Goal: Task Accomplishment & Management: Manage account settings

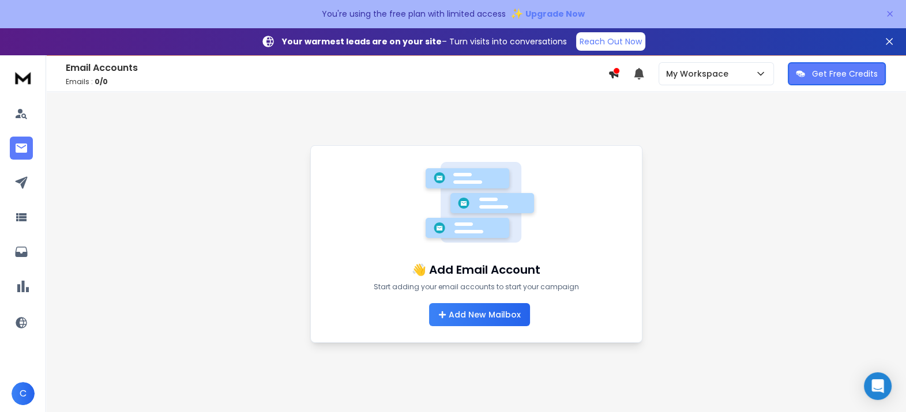
scroll to position [46, 0]
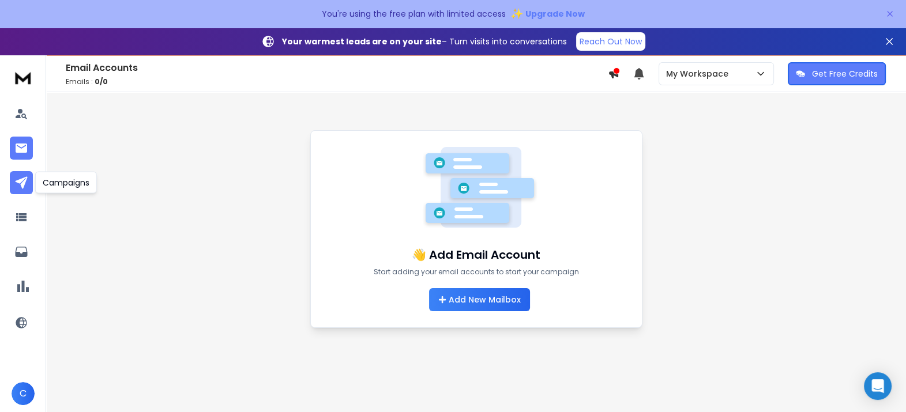
click at [28, 178] on link at bounding box center [21, 182] width 23 height 23
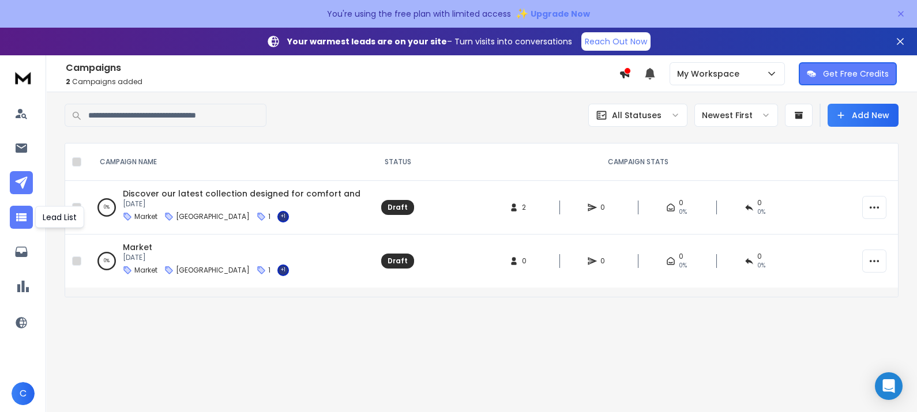
click at [24, 219] on icon at bounding box center [21, 217] width 10 height 8
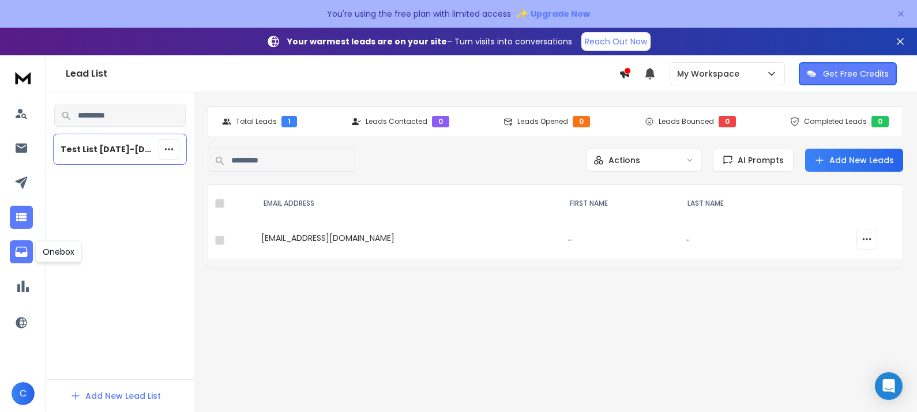
click at [22, 246] on icon at bounding box center [21, 252] width 14 height 14
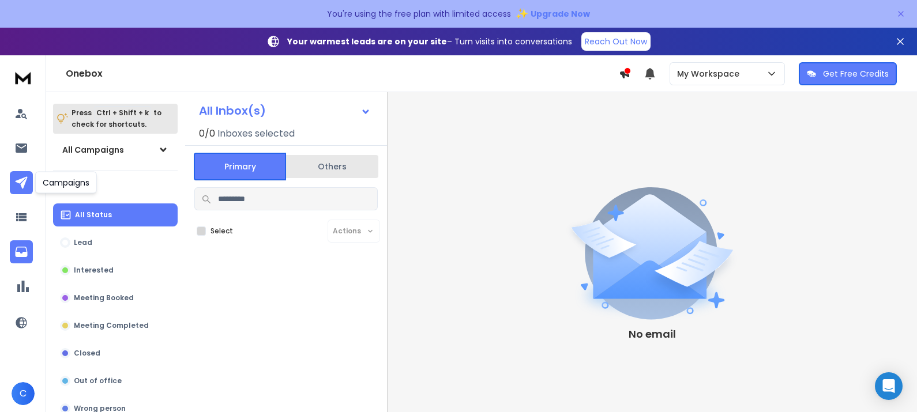
click at [22, 174] on link at bounding box center [21, 182] width 23 height 23
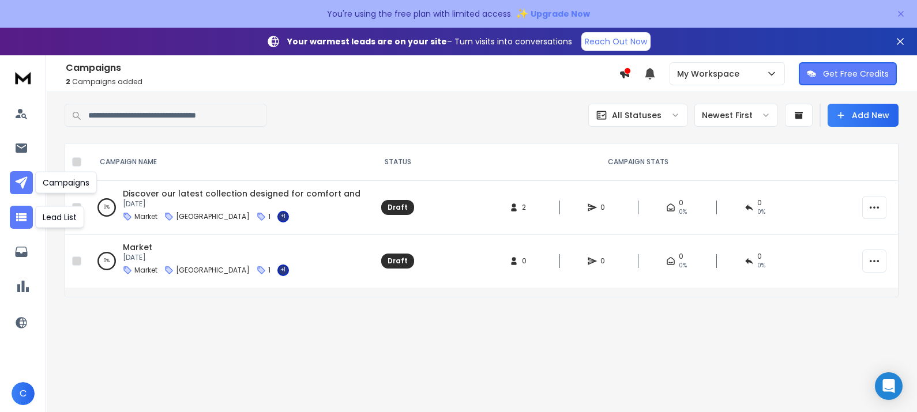
click at [22, 216] on icon at bounding box center [21, 217] width 10 height 8
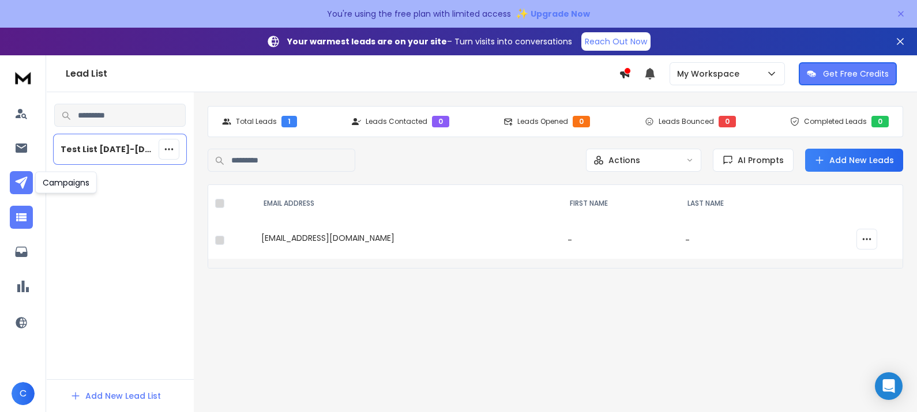
click at [11, 184] on link at bounding box center [21, 182] width 23 height 23
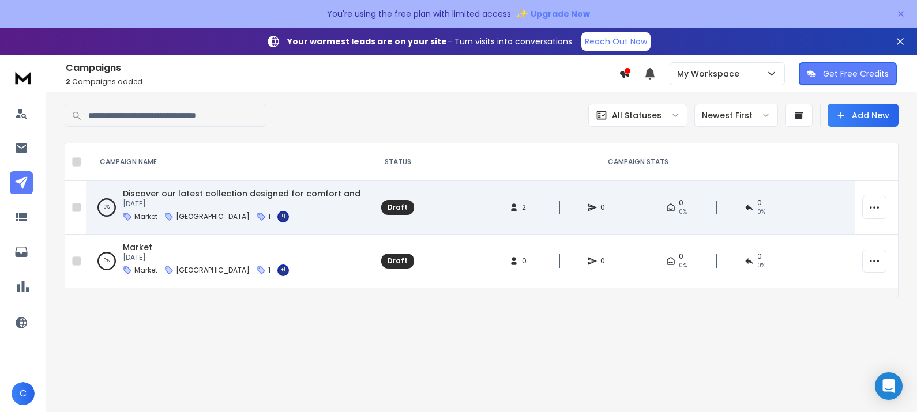
click at [875, 216] on button "button" at bounding box center [874, 207] width 24 height 23
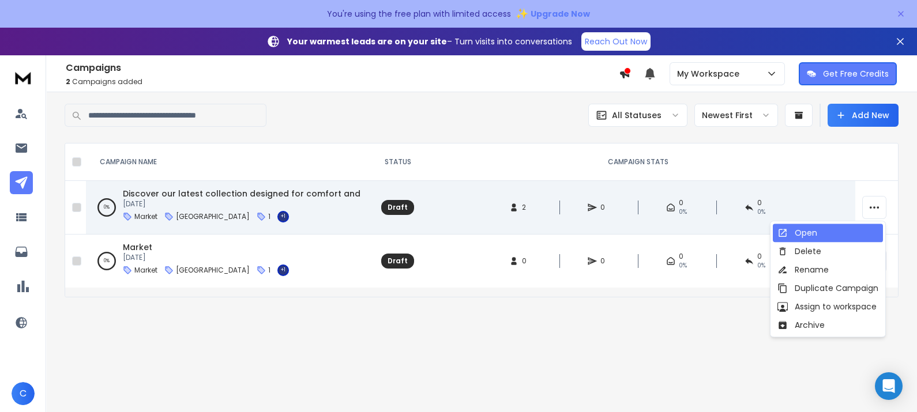
click at [875, 215] on button "button" at bounding box center [874, 207] width 24 height 23
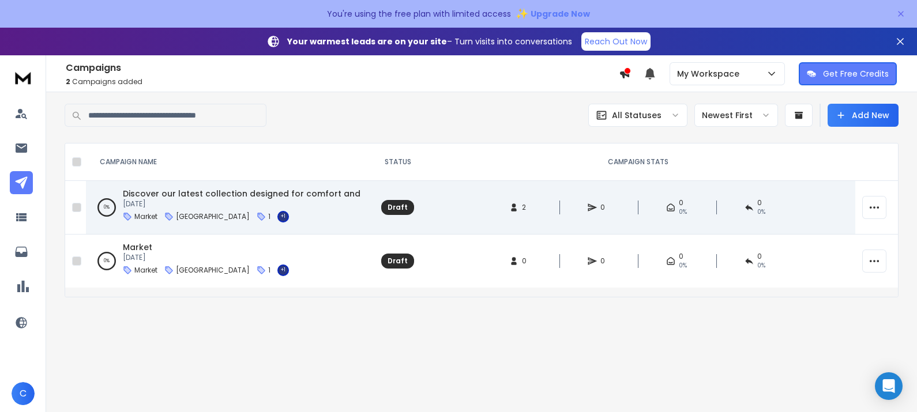
click at [282, 216] on div "Market [GEOGRAPHIC_DATA] 1 + 1" at bounding box center [243, 217] width 240 height 12
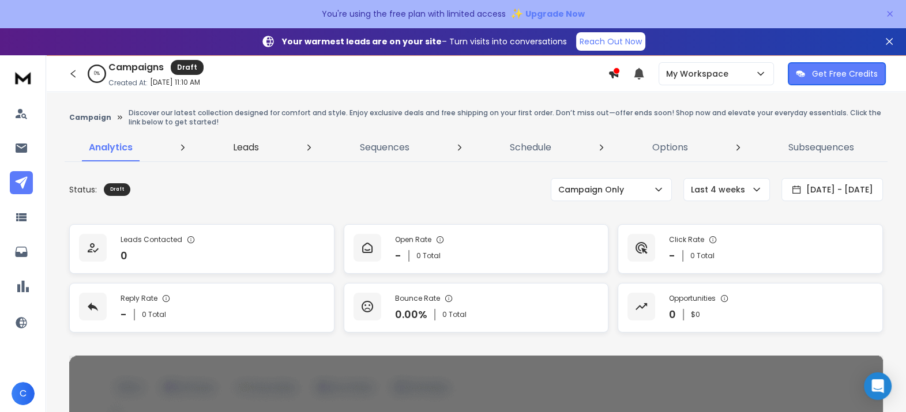
click at [247, 153] on p "Leads" at bounding box center [246, 148] width 26 height 14
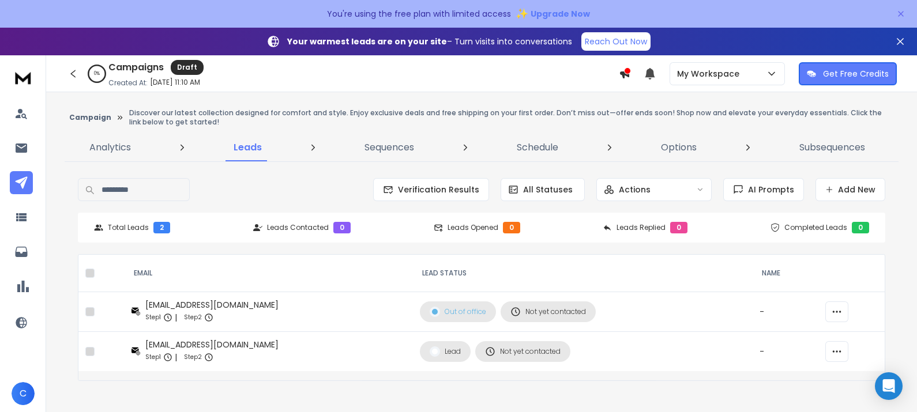
click at [429, 311] on div "Out of office" at bounding box center [457, 312] width 56 height 10
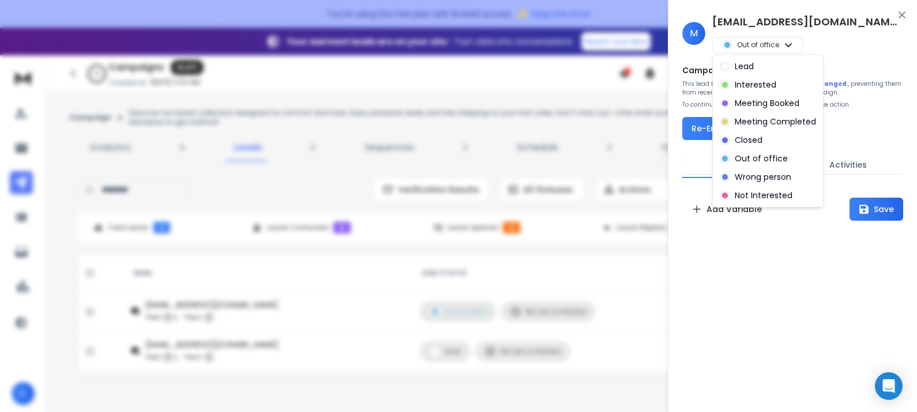
click at [762, 50] on body "You're using the free plan with limited access ✨ Upgrade Now Your warmest leads…" at bounding box center [458, 206] width 917 height 412
click at [800, 225] on div at bounding box center [458, 206] width 917 height 412
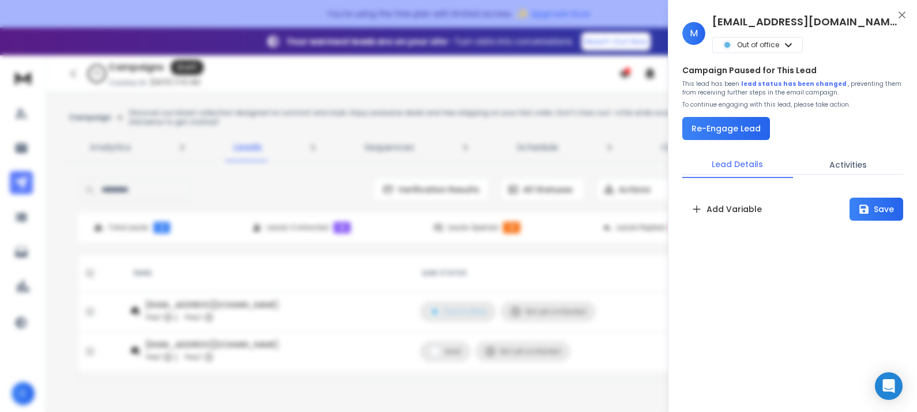
click at [764, 40] on body "You're using the free plan with limited access ✨ Upgrade Now Your warmest leads…" at bounding box center [458, 206] width 917 height 412
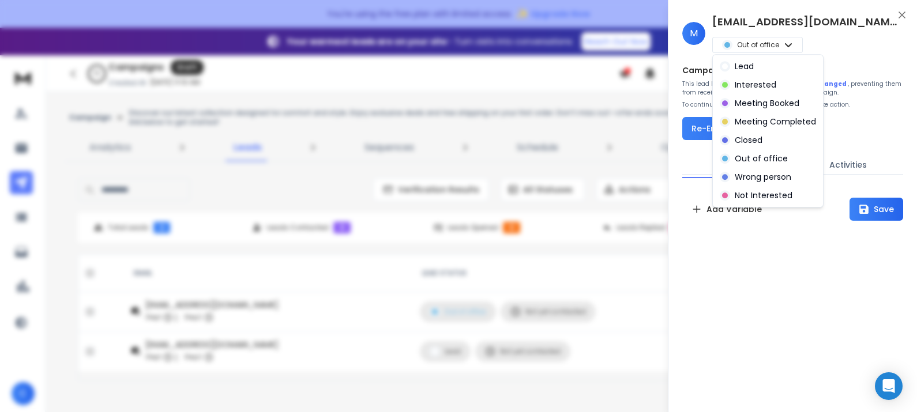
click at [764, 41] on div at bounding box center [458, 206] width 917 height 412
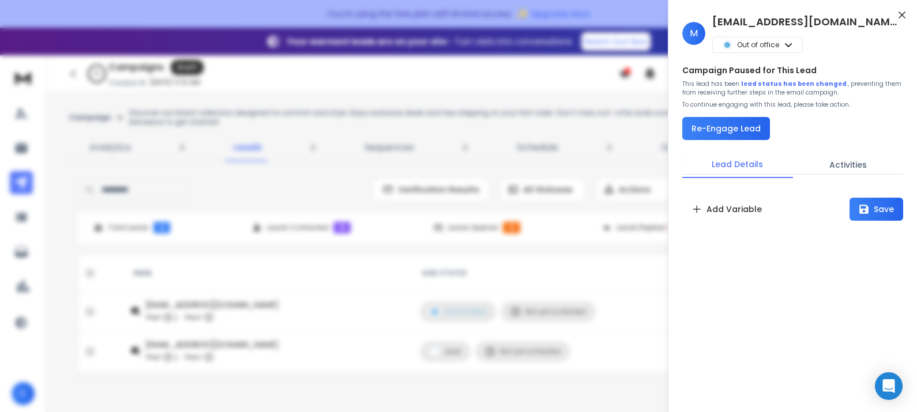
click at [896, 14] on icon "button" at bounding box center [902, 15] width 12 height 12
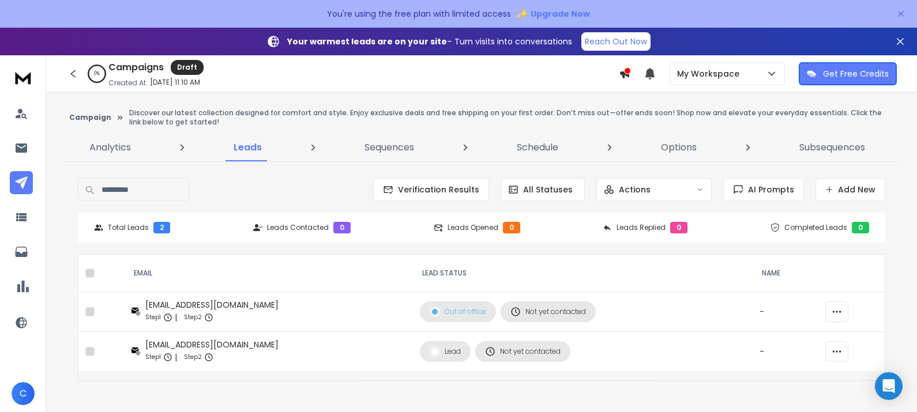
click at [170, 320] on icon at bounding box center [167, 317] width 7 height 7
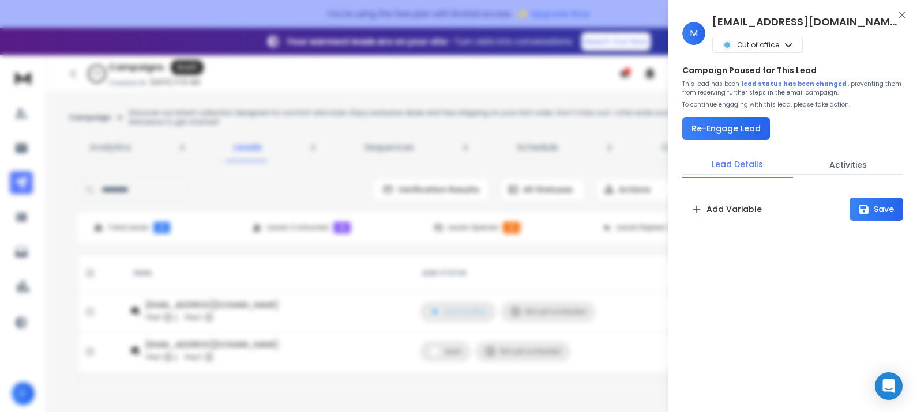
click at [170, 320] on div at bounding box center [458, 206] width 917 height 412
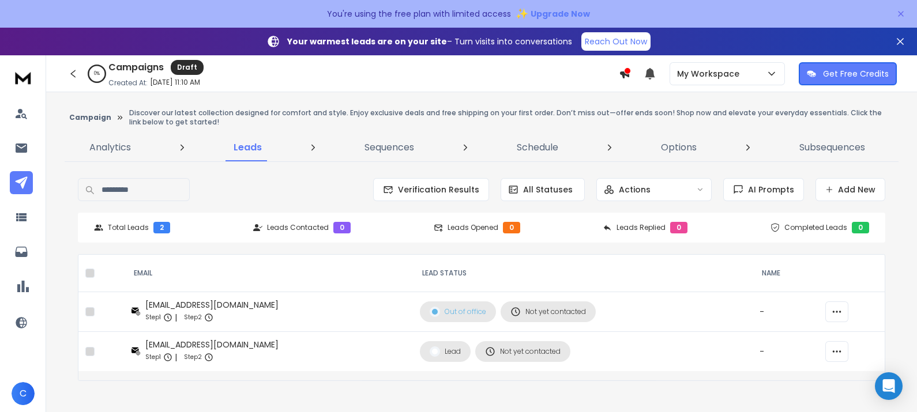
click at [170, 320] on icon at bounding box center [167, 317] width 7 height 7
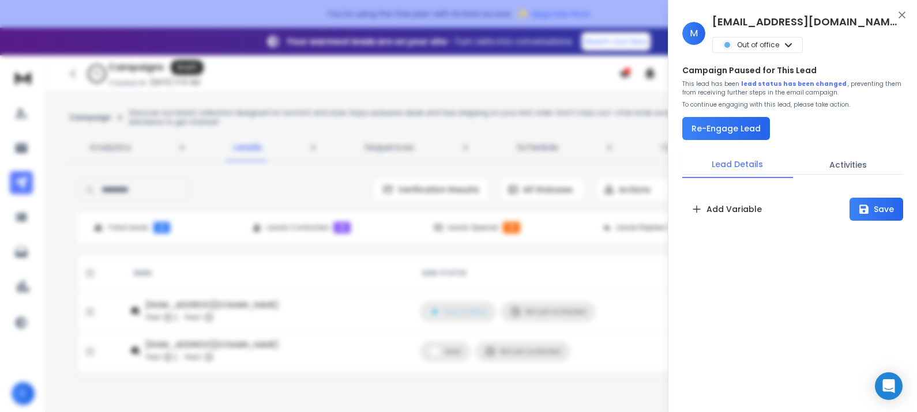
click at [170, 320] on div at bounding box center [458, 206] width 917 height 412
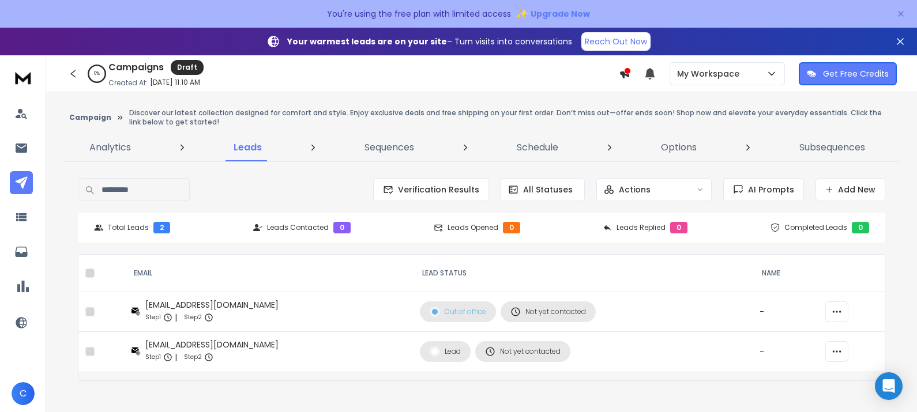
click at [167, 318] on icon at bounding box center [167, 317] width 9 height 9
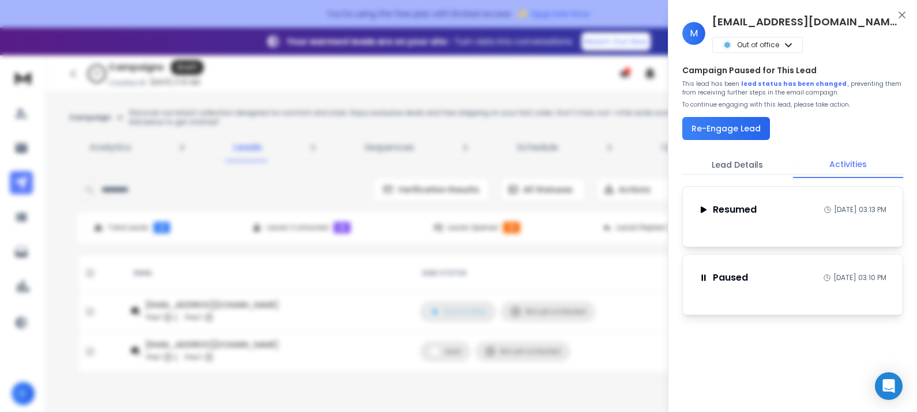
click at [833, 165] on button "Activities" at bounding box center [848, 165] width 111 height 27
click at [818, 291] on div "Paused [DATE] 03:10 PM" at bounding box center [792, 285] width 187 height 28
click at [483, 220] on div at bounding box center [458, 206] width 917 height 412
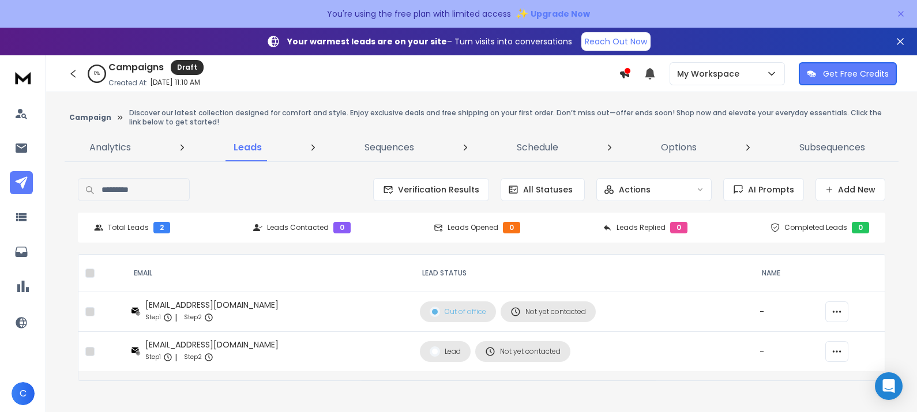
click at [185, 303] on div "[EMAIL_ADDRESS][DOMAIN_NAME]" at bounding box center [211, 305] width 133 height 12
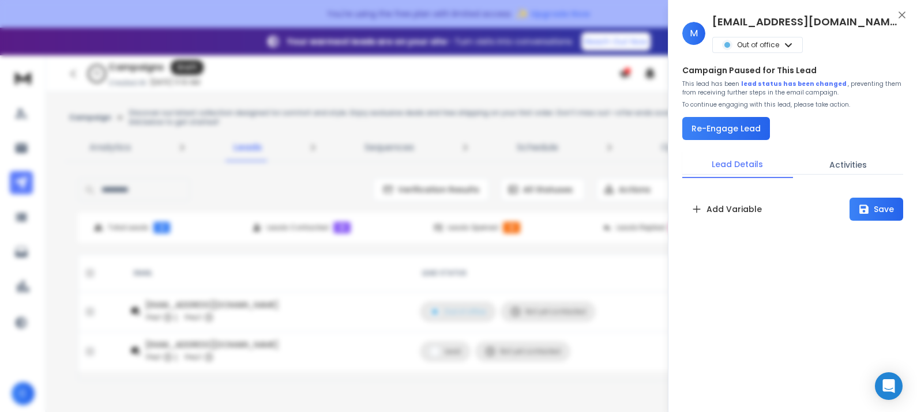
click at [185, 303] on div at bounding box center [458, 206] width 917 height 412
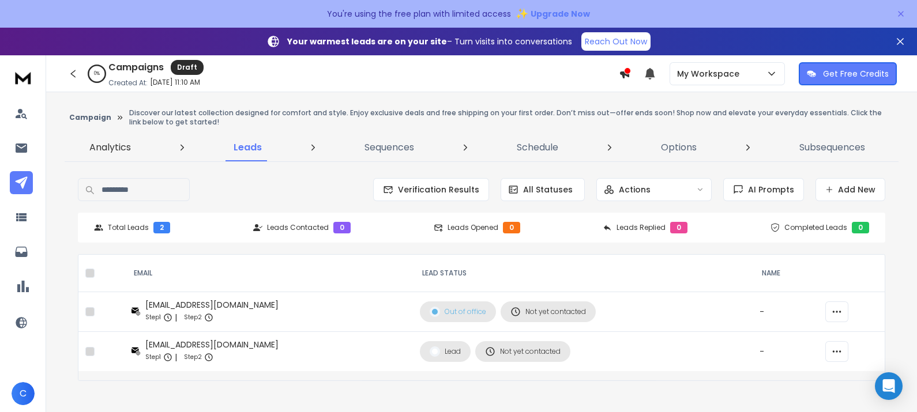
click at [126, 146] on p "Analytics" at bounding box center [110, 148] width 42 height 14
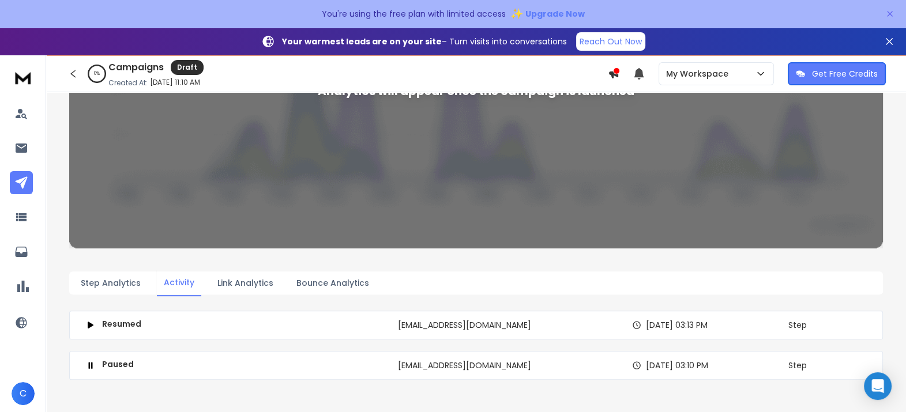
scroll to position [421, 0]
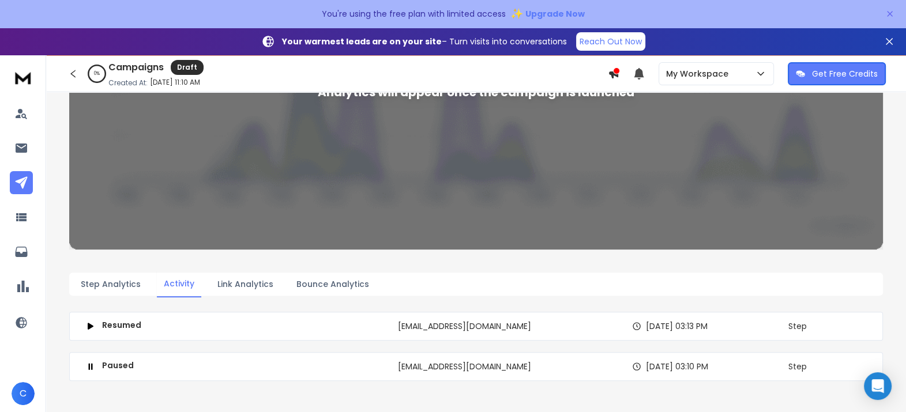
click at [162, 252] on div "Leads Contacted 0 Open Rate - 0 Total Click Rate - 0 Total Reply Rate - 0 Total…" at bounding box center [475, 100] width 813 height 594
click at [184, 289] on button "Activity" at bounding box center [179, 284] width 44 height 27
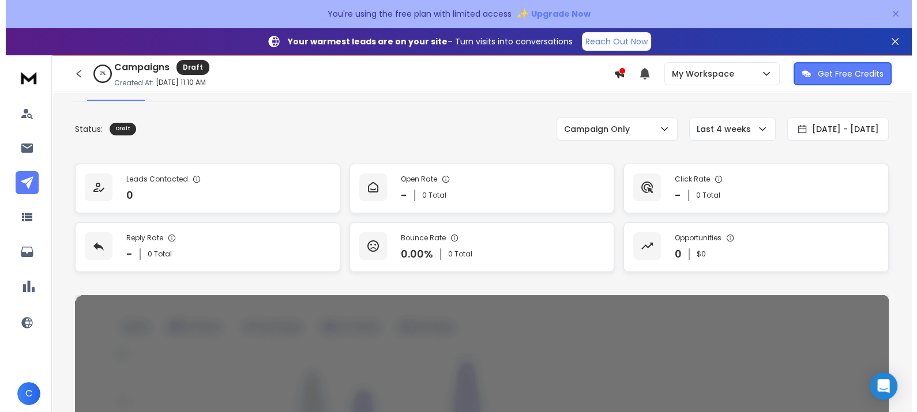
scroll to position [0, 0]
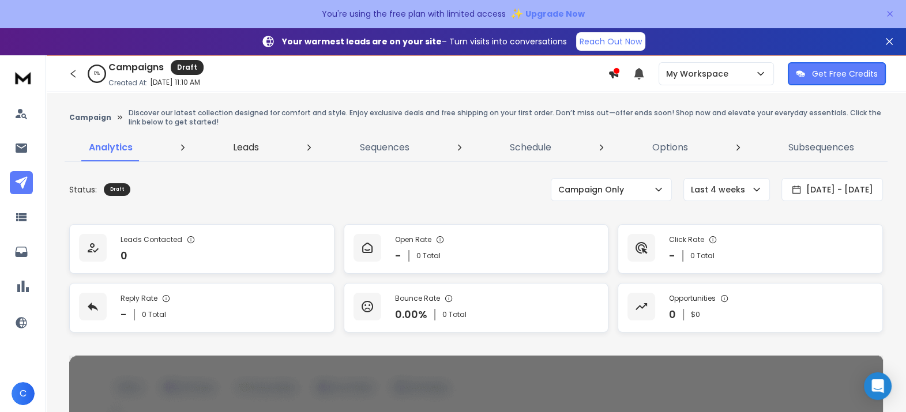
click at [256, 148] on p "Leads" at bounding box center [246, 148] width 26 height 14
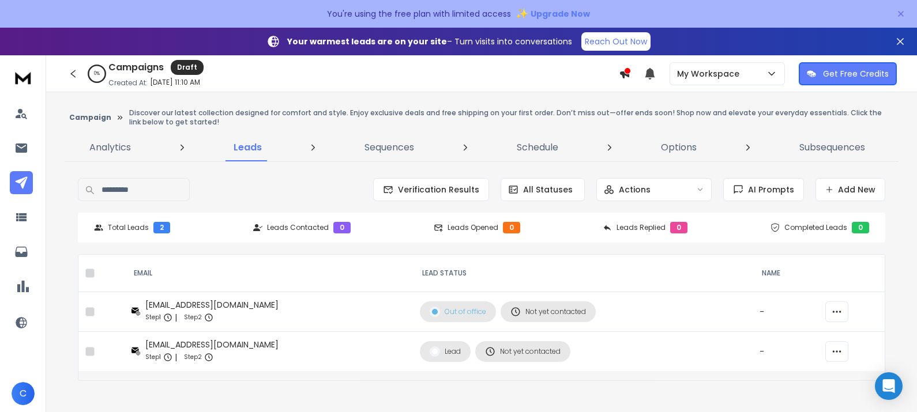
click at [213, 313] on icon at bounding box center [208, 317] width 9 height 9
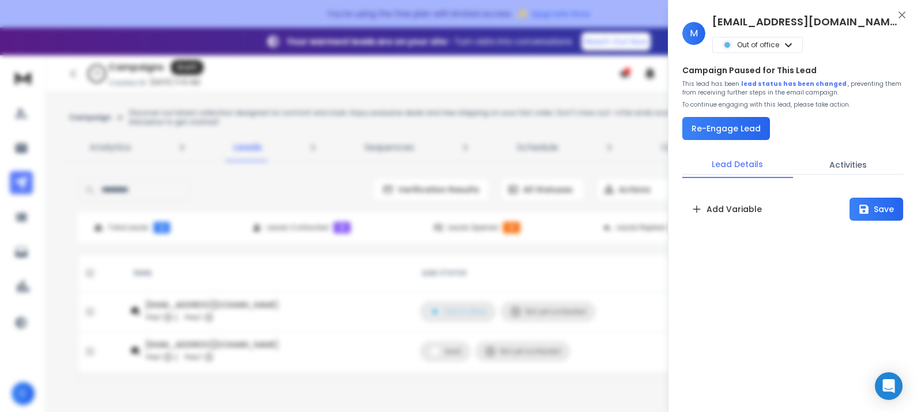
click at [830, 163] on button "Activities" at bounding box center [848, 164] width 111 height 25
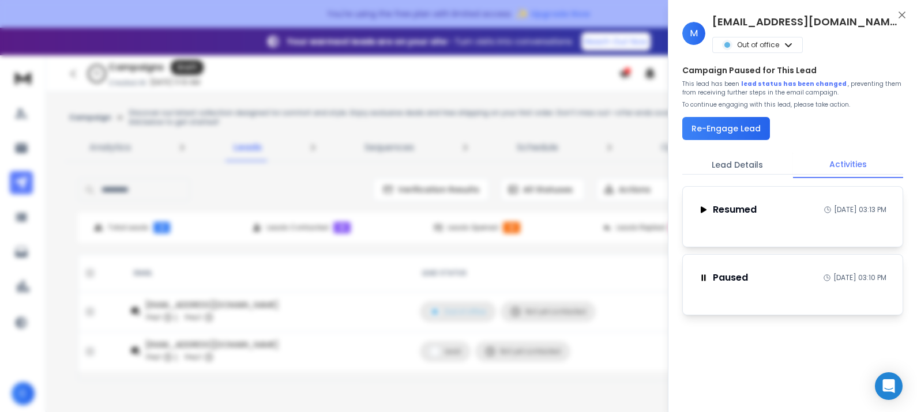
click at [579, 239] on div at bounding box center [458, 206] width 917 height 412
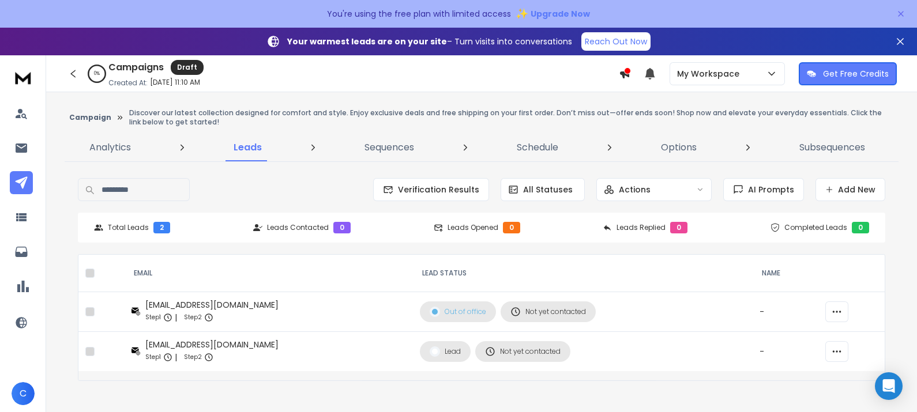
click at [831, 312] on icon "button" at bounding box center [836, 312] width 10 height 10
click at [793, 368] on p "Block Lead" at bounding box center [804, 373] width 42 height 12
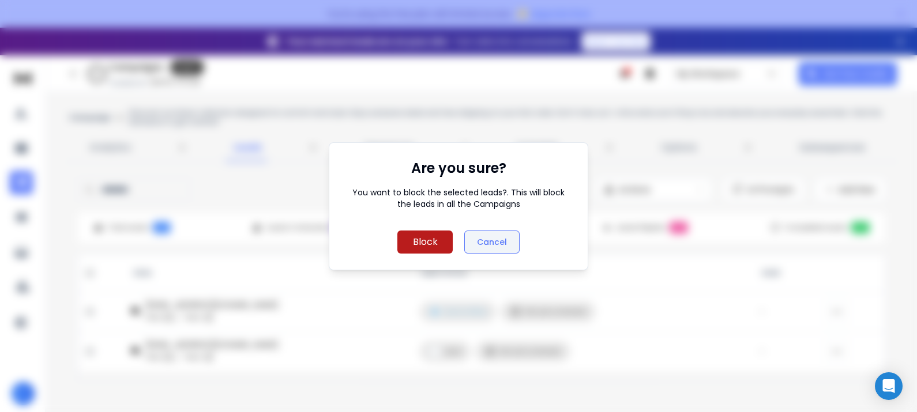
click at [417, 246] on button "Block" at bounding box center [424, 242] width 55 height 23
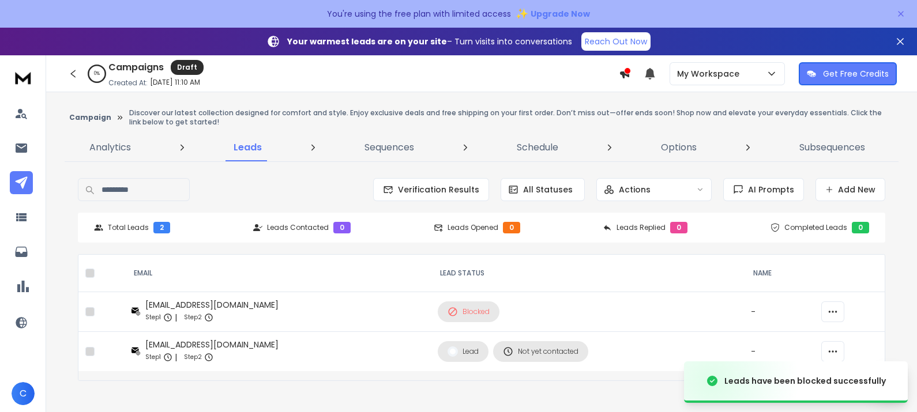
click at [831, 317] on div at bounding box center [832, 311] width 23 height 21
click at [827, 308] on icon "button" at bounding box center [832, 312] width 10 height 10
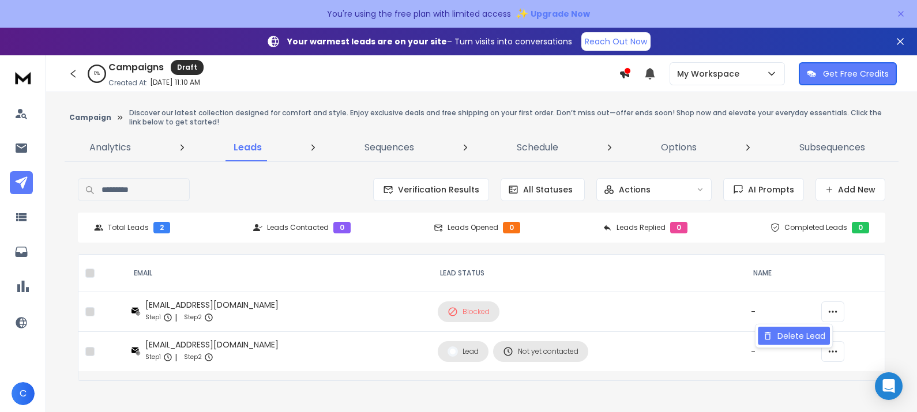
click at [829, 364] on td at bounding box center [849, 352] width 70 height 40
click at [827, 316] on icon "button" at bounding box center [832, 312] width 10 height 10
drag, startPoint x: 232, startPoint y: 294, endPoint x: 200, endPoint y: 289, distance: 32.7
click at [202, 289] on table "EMAIL LEAD STATUS NAME [EMAIL_ADDRESS][DOMAIN_NAME] Step 1 | Step 2 Blocked - […" at bounding box center [480, 318] width 805 height 126
drag, startPoint x: 200, startPoint y: 289, endPoint x: 176, endPoint y: 311, distance: 33.0
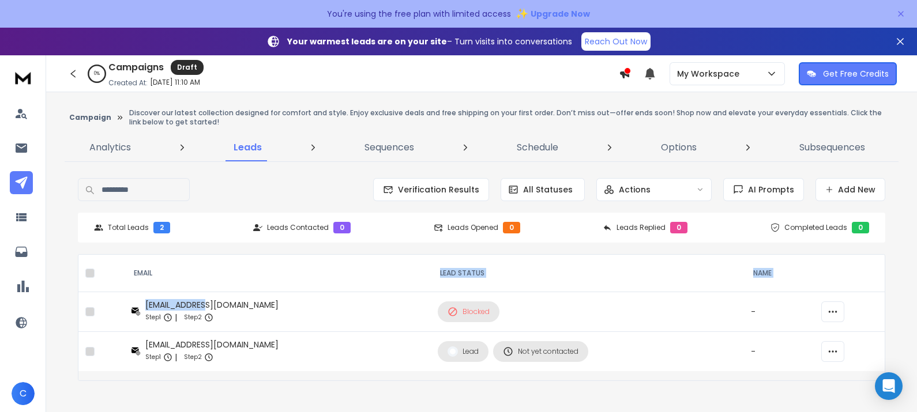
click at [176, 311] on div "[EMAIL_ADDRESS][DOMAIN_NAME] Step 1 | Step 2" at bounding box center [211, 311] width 133 height 25
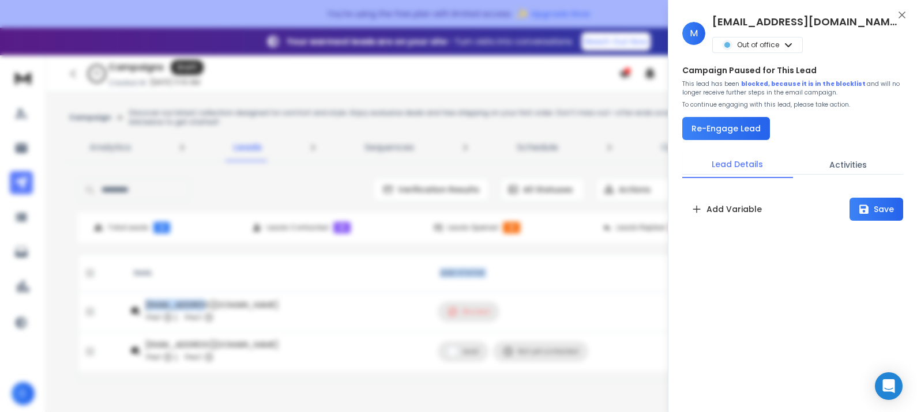
click at [828, 152] on button "Activities" at bounding box center [848, 164] width 111 height 25
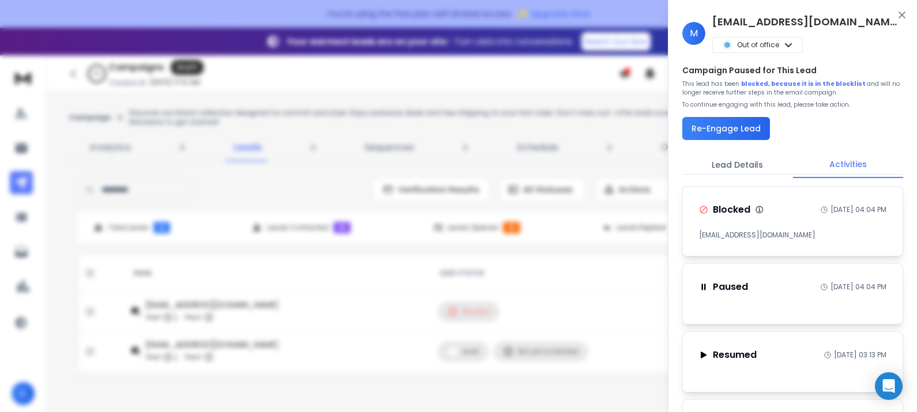
click at [507, 310] on div at bounding box center [458, 206] width 917 height 412
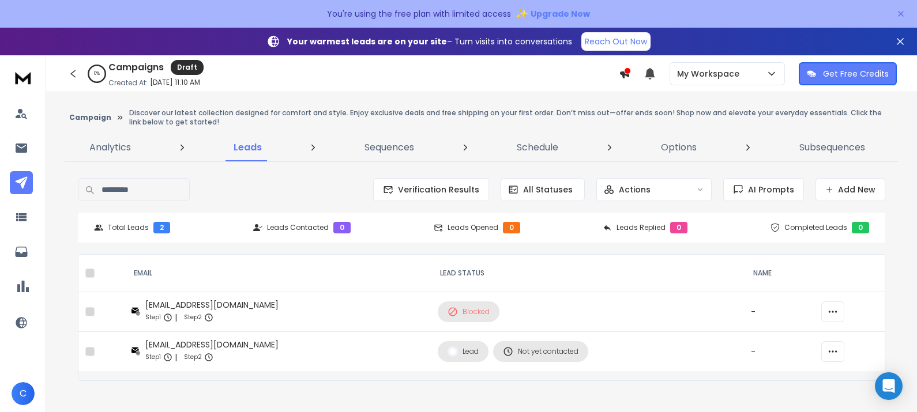
click at [829, 311] on button "button" at bounding box center [832, 311] width 23 height 21
click at [447, 307] on icon at bounding box center [452, 312] width 10 height 10
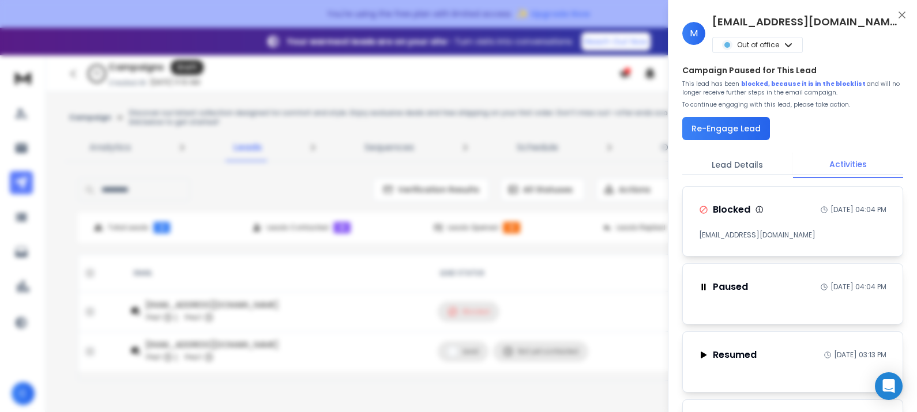
click at [858, 161] on button "Activities" at bounding box center [848, 165] width 111 height 27
click at [806, 223] on div "Blocked [DATE] 04:04 PM [EMAIL_ADDRESS][DOMAIN_NAME]" at bounding box center [792, 221] width 187 height 37
click at [794, 210] on div "Blocked [DATE] 04:04 PM" at bounding box center [792, 212] width 187 height 18
click at [820, 209] on icon at bounding box center [824, 210] width 8 height 8
click at [714, 214] on div "Email exists in blocklist" at bounding box center [678, 209] width 148 height 22
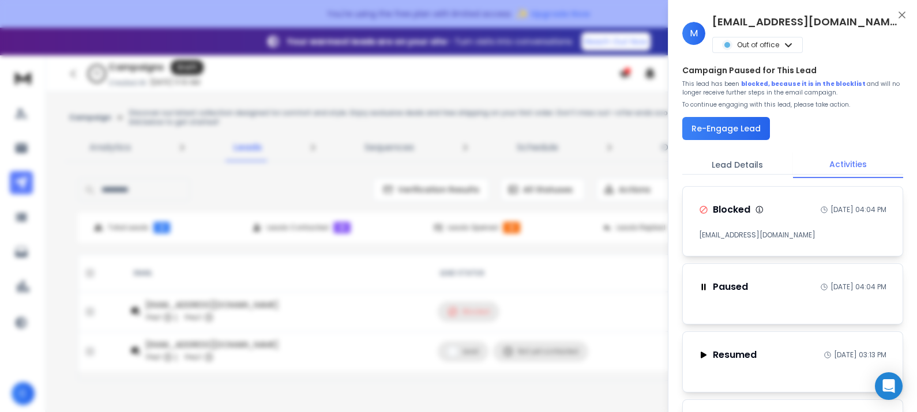
click at [716, 240] on div "Blocked [DATE] 04:04 PM [EMAIL_ADDRESS][DOMAIN_NAME]" at bounding box center [792, 221] width 221 height 70
click at [748, 233] on p "[EMAIL_ADDRESS][DOMAIN_NAME]" at bounding box center [792, 235] width 187 height 9
click at [902, 15] on icon "button" at bounding box center [902, 15] width 12 height 12
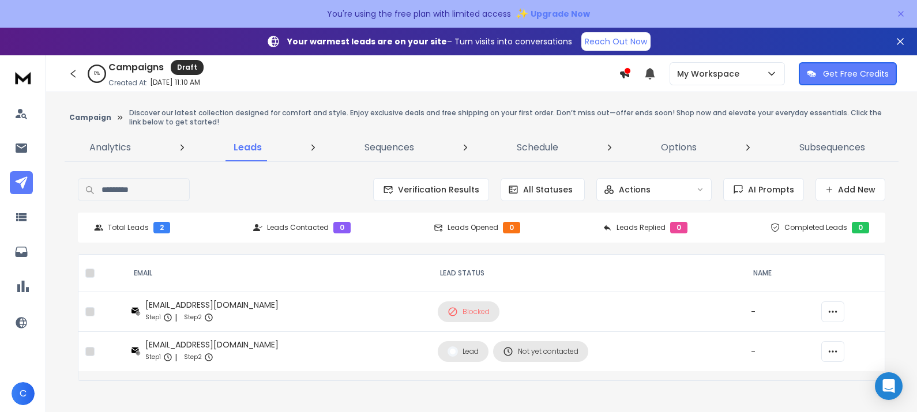
click at [823, 305] on button "button" at bounding box center [832, 311] width 23 height 21
click at [438, 317] on div "Blocked" at bounding box center [469, 311] width 62 height 21
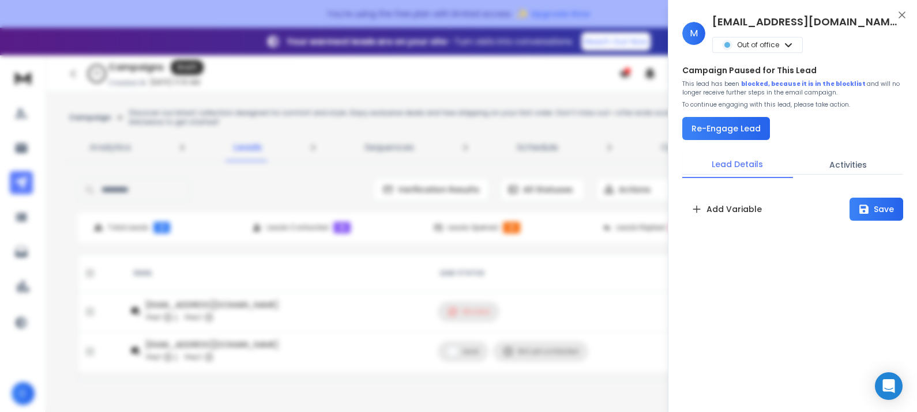
click at [844, 168] on button "Activities" at bounding box center [848, 164] width 111 height 25
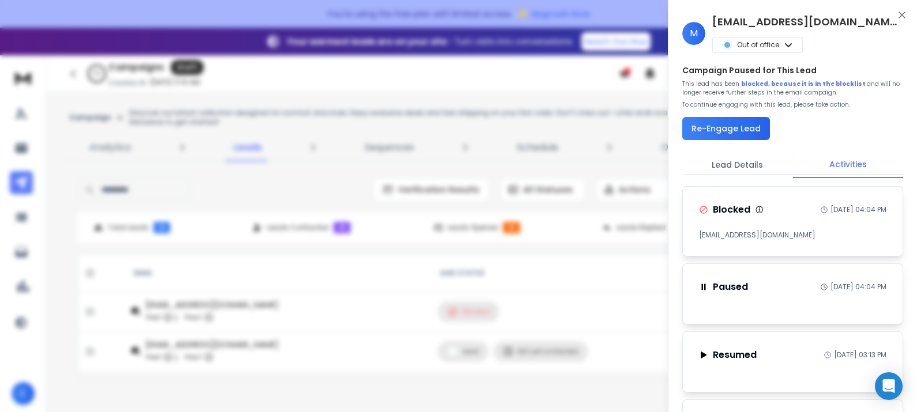
click at [891, 16] on div "M [EMAIL_ADDRESS][DOMAIN_NAME] Out of office" at bounding box center [792, 33] width 221 height 39
click at [899, 14] on icon "button" at bounding box center [902, 15] width 6 height 6
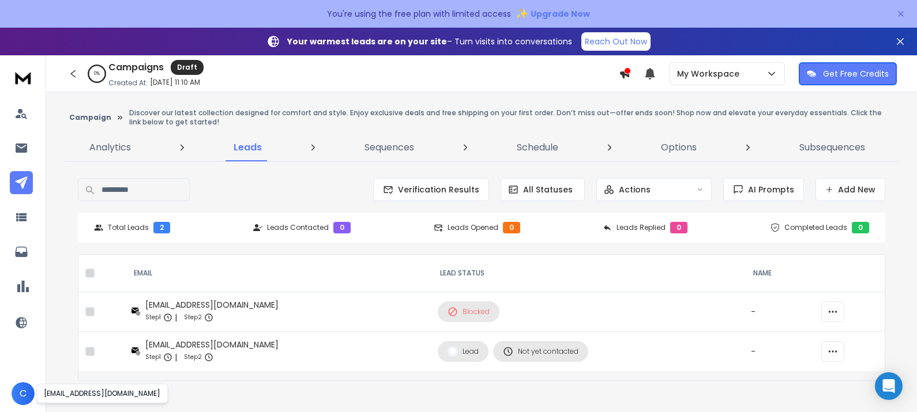
click at [30, 404] on button "C" at bounding box center [23, 393] width 23 height 23
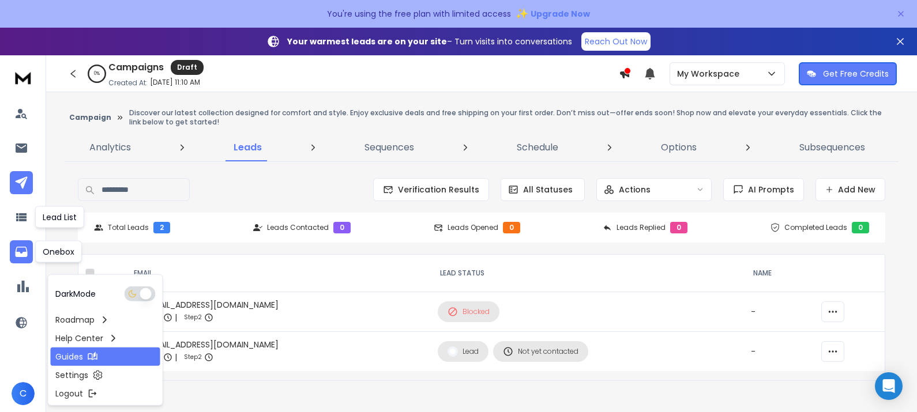
click at [24, 258] on icon at bounding box center [21, 252] width 14 height 14
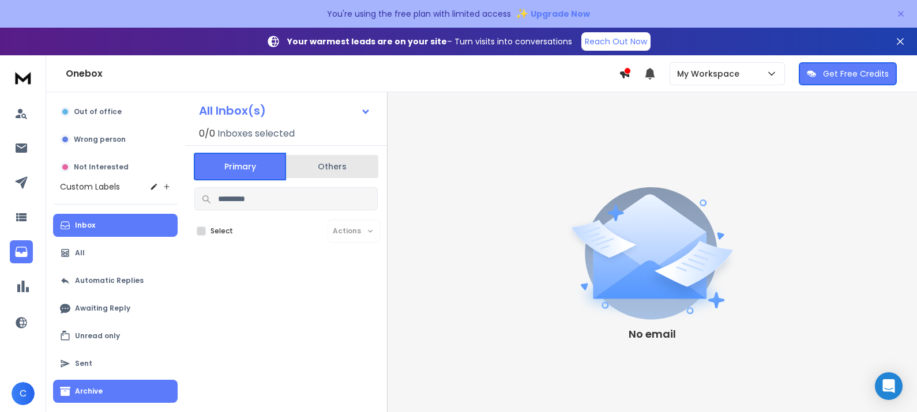
scroll to position [63, 0]
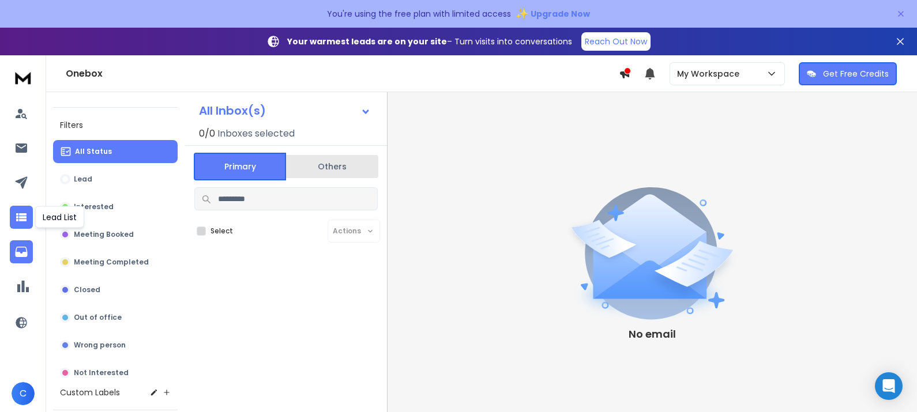
click at [16, 221] on icon at bounding box center [21, 217] width 10 height 8
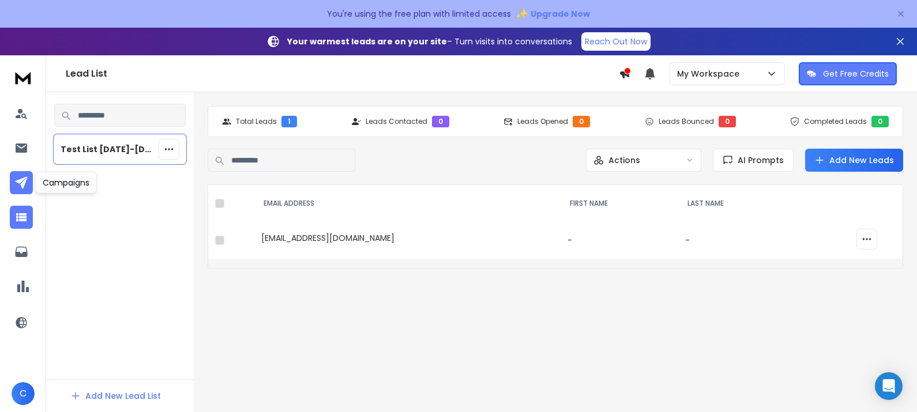
click at [29, 180] on link at bounding box center [21, 182] width 23 height 23
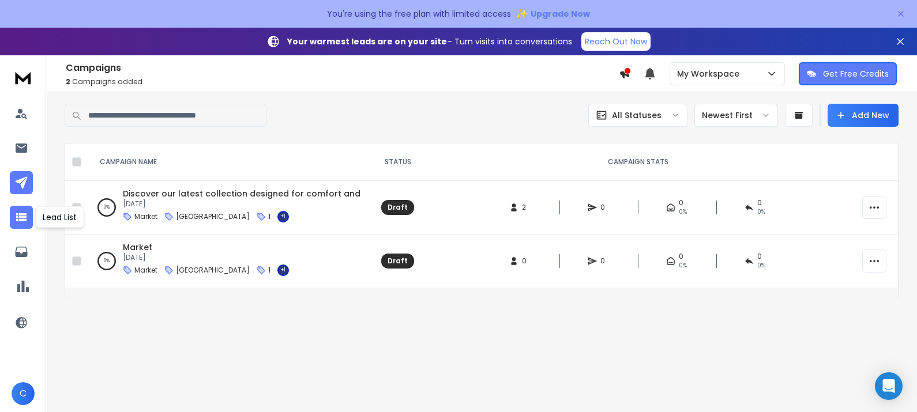
click at [23, 214] on icon at bounding box center [21, 217] width 10 height 8
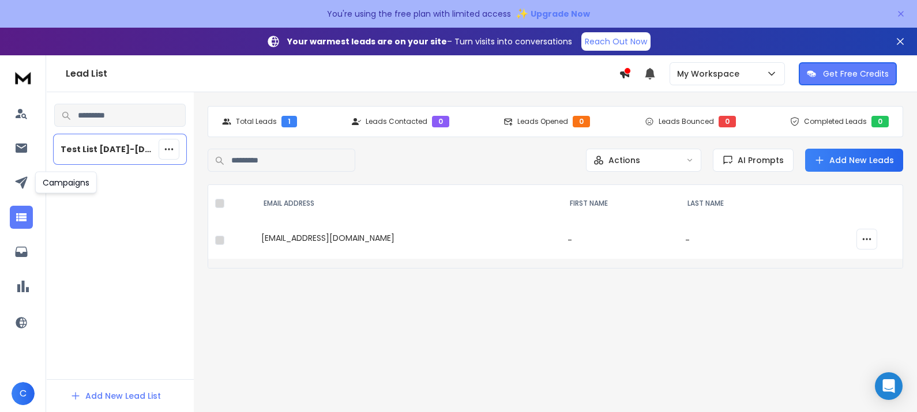
click at [8, 179] on div "C" at bounding box center [23, 235] width 46 height 361
click at [33, 189] on div at bounding box center [23, 185] width 27 height 28
click at [17, 179] on icon at bounding box center [21, 183] width 14 height 14
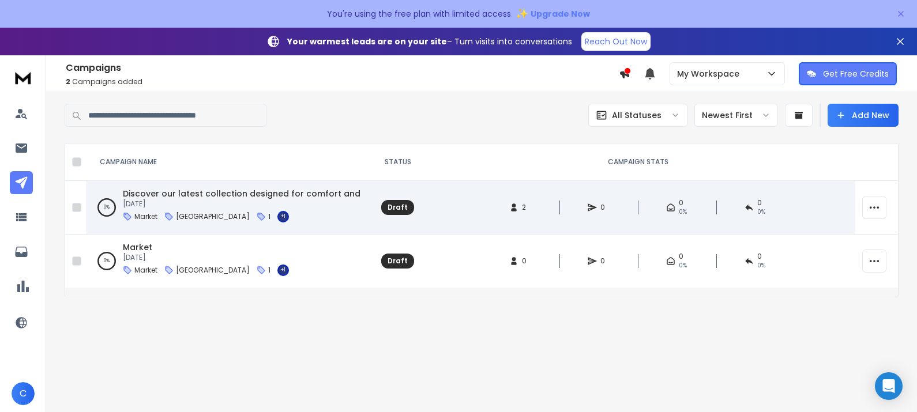
click at [888, 214] on td at bounding box center [876, 208] width 43 height 54
click at [881, 212] on button "button" at bounding box center [874, 207] width 24 height 23
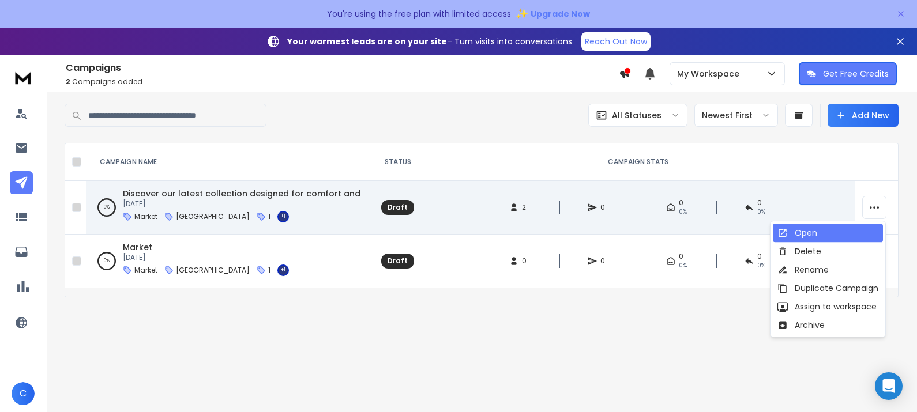
click at [881, 212] on button "button" at bounding box center [874, 207] width 24 height 23
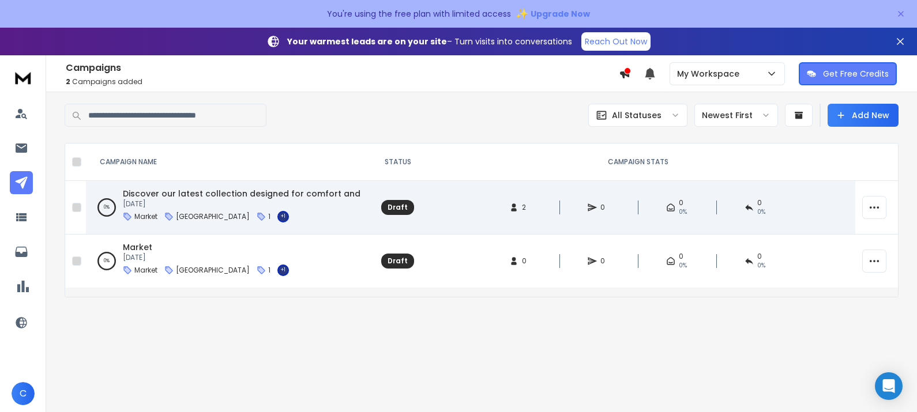
click at [881, 212] on button "button" at bounding box center [874, 207] width 24 height 23
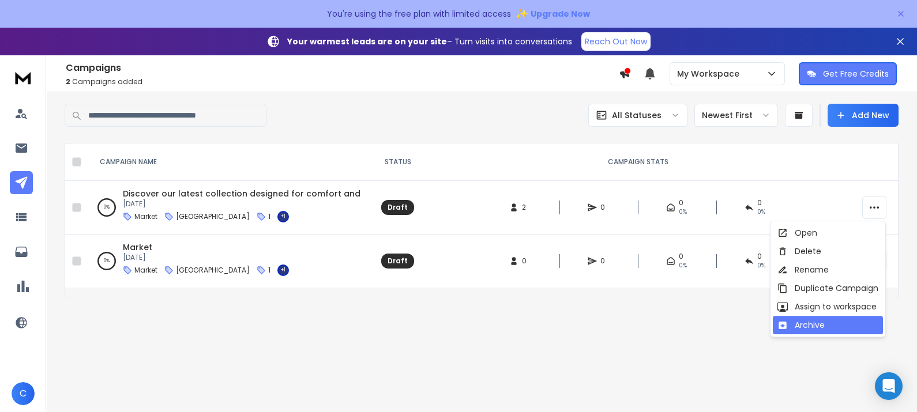
click at [629, 326] on div "You're using the free plan with limited access ✨ Upgrade Now Your warmest leads…" at bounding box center [458, 206] width 917 height 412
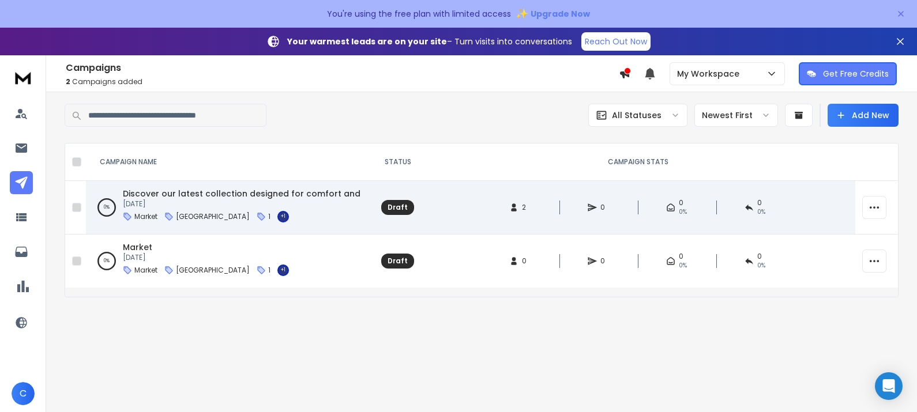
click at [287, 195] on span "Discover our latest collection designed for comfort and style. Enjoy exclusive …" at bounding box center [625, 194] width 1004 height 12
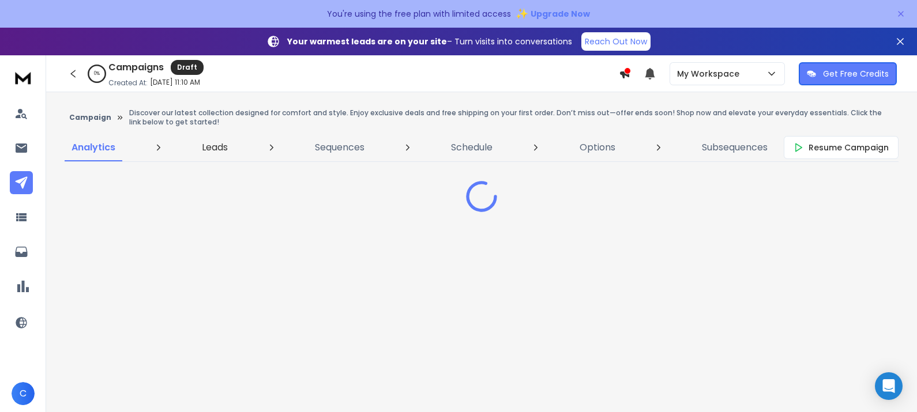
click at [219, 144] on p "Leads" at bounding box center [215, 148] width 26 height 14
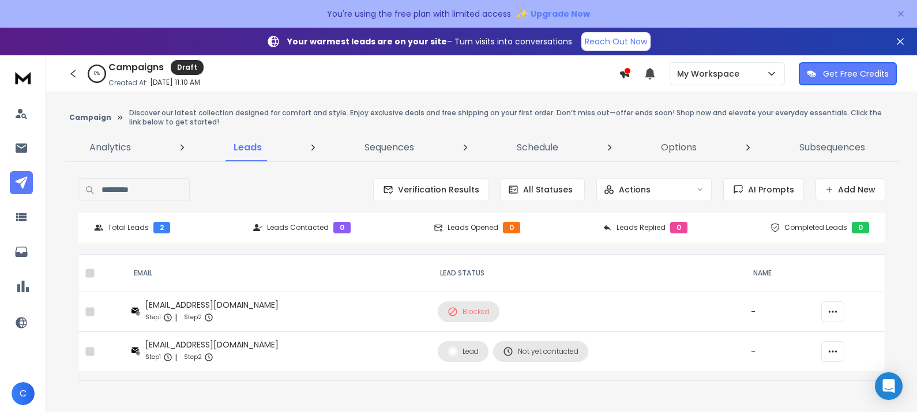
click at [827, 311] on icon "button" at bounding box center [832, 312] width 10 height 10
click at [431, 296] on td "Blocked" at bounding box center [587, 312] width 312 height 40
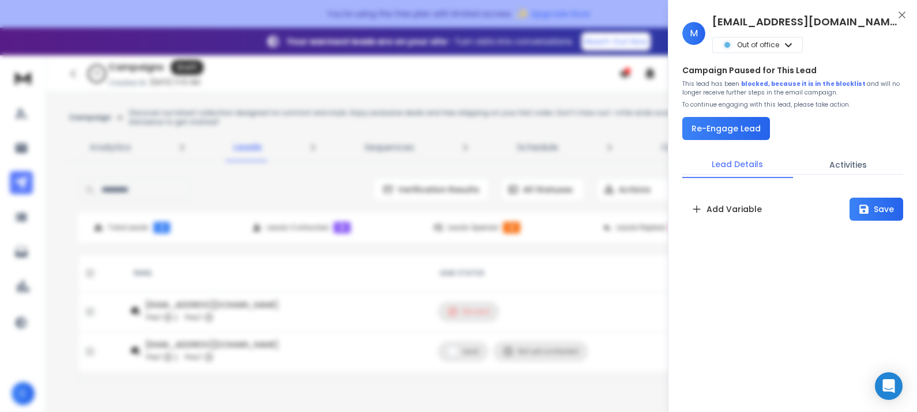
click at [381, 301] on div at bounding box center [458, 206] width 917 height 412
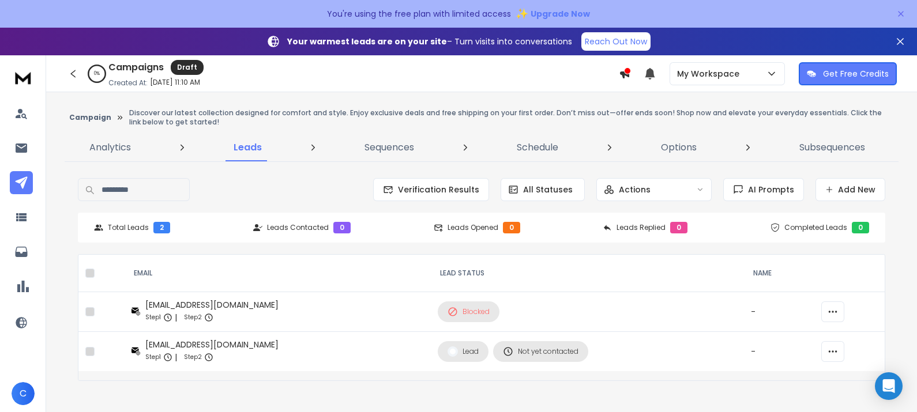
click at [438, 301] on div "Blocked" at bounding box center [469, 311] width 62 height 21
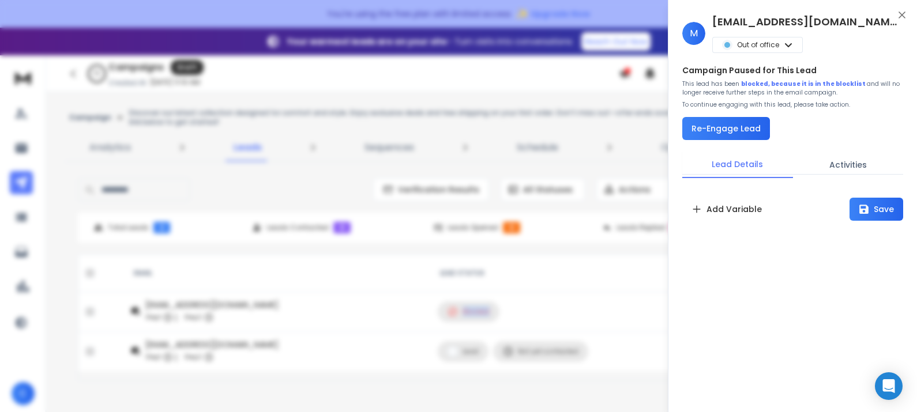
click at [381, 301] on div at bounding box center [458, 206] width 917 height 412
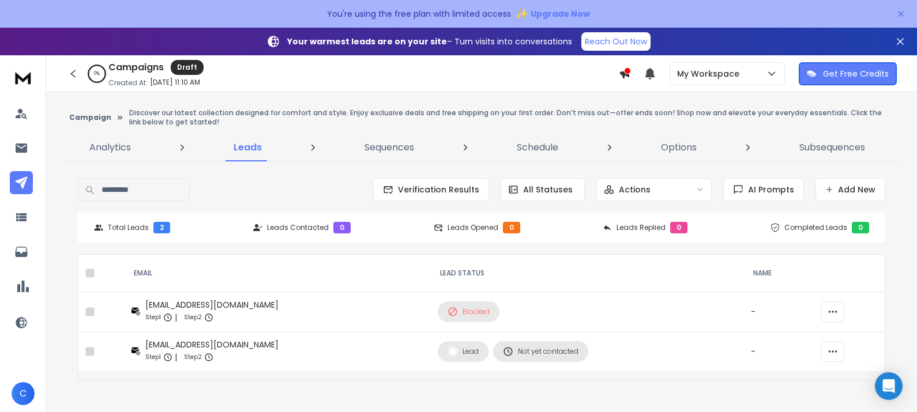
click at [438, 301] on div "Blocked" at bounding box center [469, 311] width 62 height 21
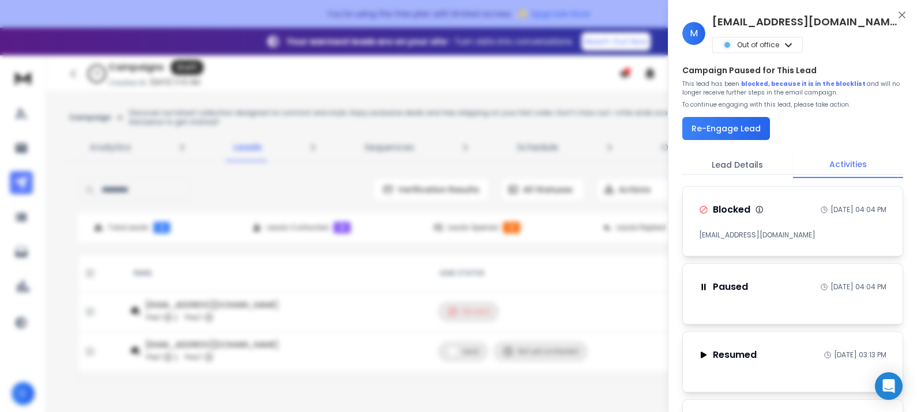
click at [824, 164] on button "Activities" at bounding box center [848, 165] width 111 height 27
click at [784, 39] on body "You're using the free plan with limited access ✨ Upgrade Now Your warmest leads…" at bounding box center [458, 206] width 917 height 412
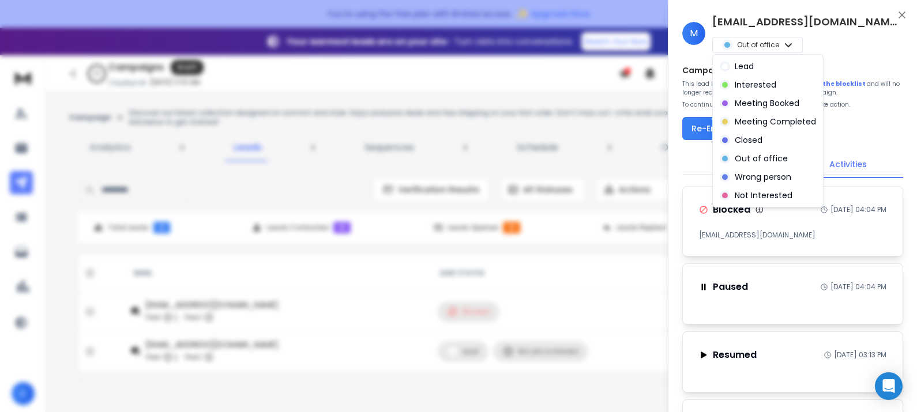
click at [827, 42] on div at bounding box center [458, 206] width 917 height 412
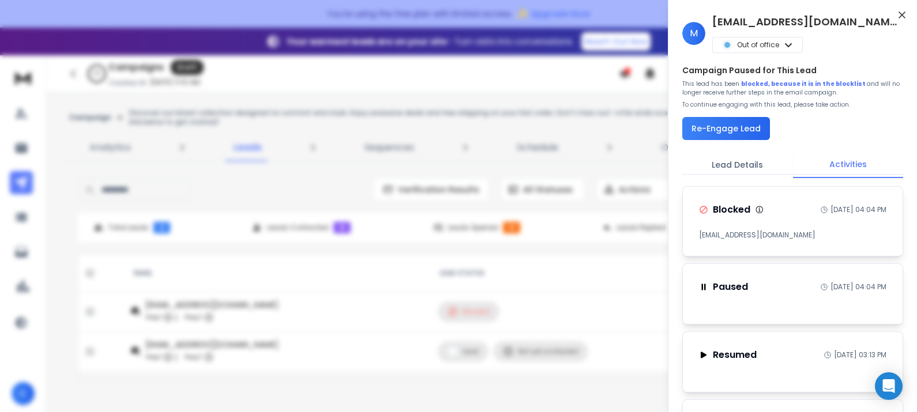
click at [900, 15] on icon "button" at bounding box center [902, 15] width 12 height 12
